Goal: Navigation & Orientation: Find specific page/section

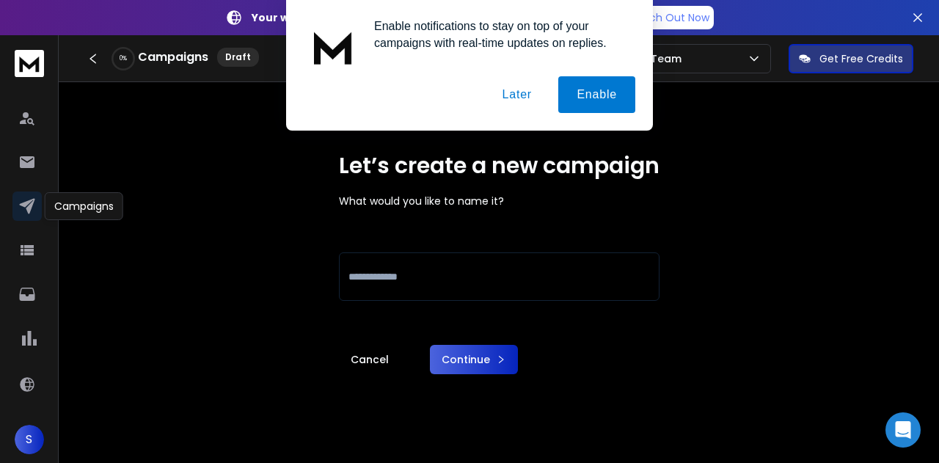
click at [30, 211] on icon at bounding box center [26, 205] width 15 height 15
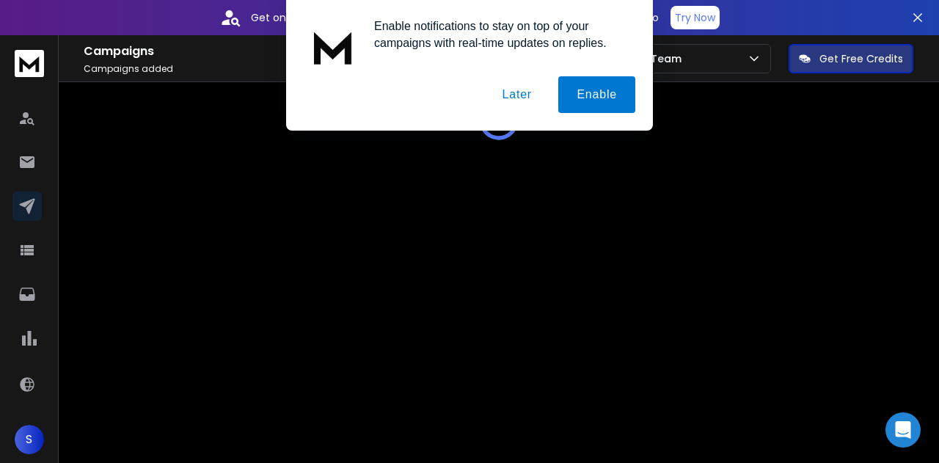
click at [524, 100] on button "Later" at bounding box center [516, 94] width 66 height 37
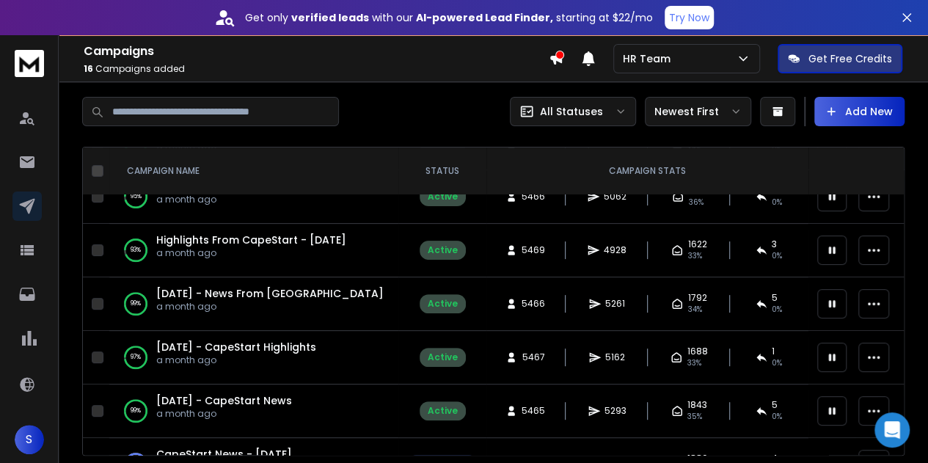
scroll to position [293, 0]
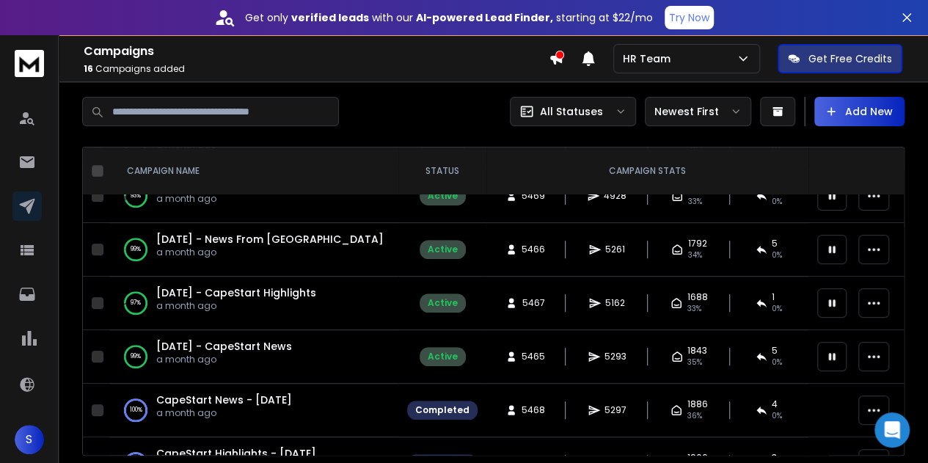
click at [226, 341] on span "[DATE] - CapeStart News" at bounding box center [224, 346] width 136 height 15
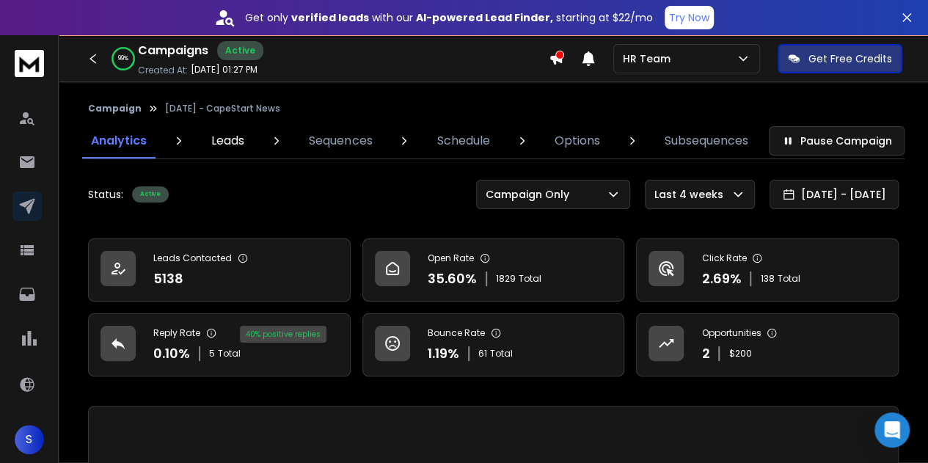
click at [248, 142] on link "Leads" at bounding box center [227, 140] width 51 height 35
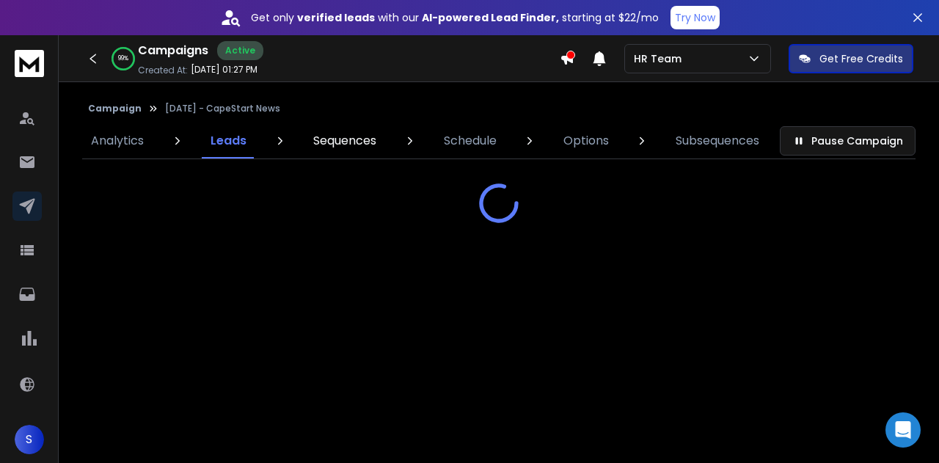
click at [307, 137] on link "Sequences" at bounding box center [344, 140] width 81 height 35
click at [89, 144] on link "Analytics" at bounding box center [117, 140] width 70 height 35
